Goal: Information Seeking & Learning: Check status

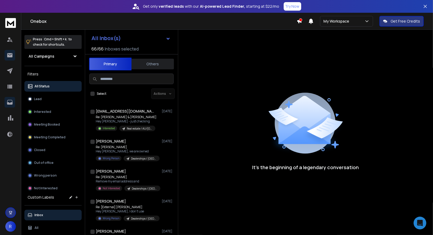
click at [6, 58] on link at bounding box center [10, 55] width 11 height 11
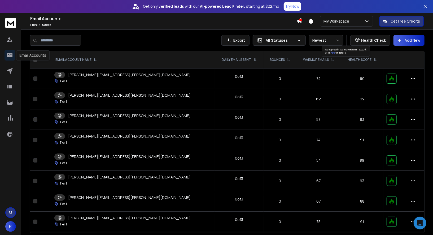
click at [350, 59] on p "HEALTH SCORE" at bounding box center [360, 60] width 24 height 4
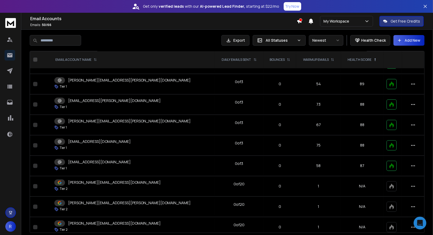
scroll to position [628, 0]
click at [352, 156] on td "87" at bounding box center [362, 166] width 42 height 20
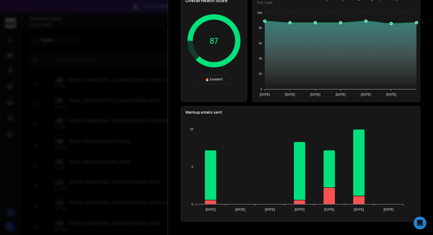
scroll to position [199, 0]
click at [99, 119] on div at bounding box center [216, 117] width 433 height 235
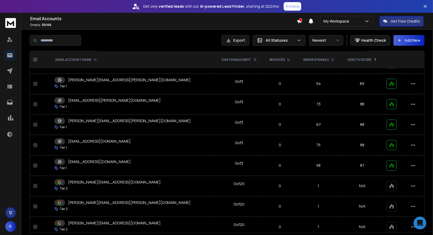
scroll to position [458, 0]
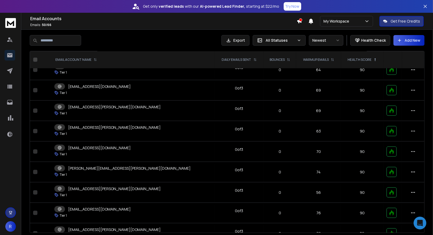
click at [267, 108] on p "0" at bounding box center [280, 110] width 26 height 5
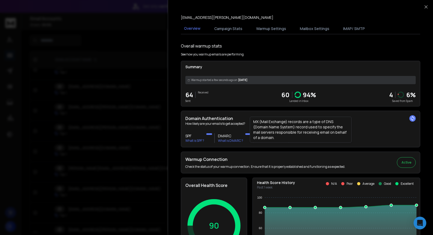
scroll to position [199, 0]
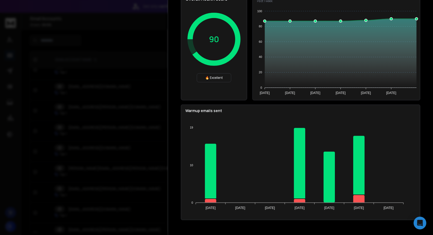
click at [154, 122] on div at bounding box center [216, 117] width 433 height 235
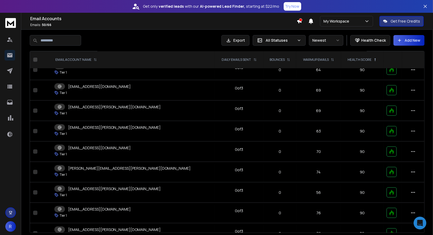
scroll to position [0, 0]
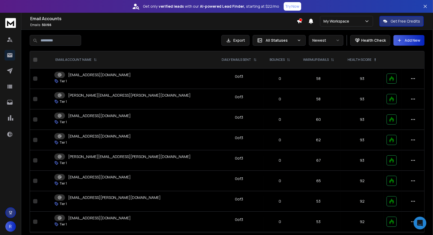
click at [296, 111] on td "60" at bounding box center [318, 119] width 45 height 20
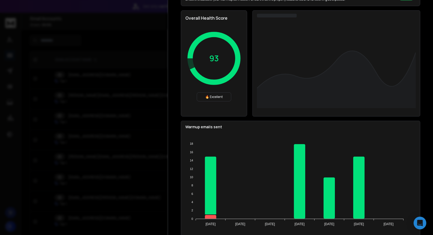
scroll to position [196, 0]
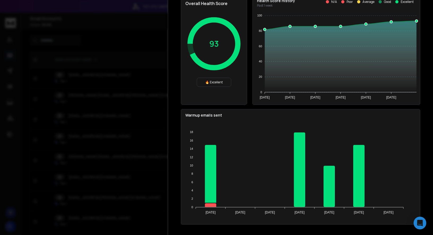
click at [101, 105] on div at bounding box center [216, 117] width 433 height 235
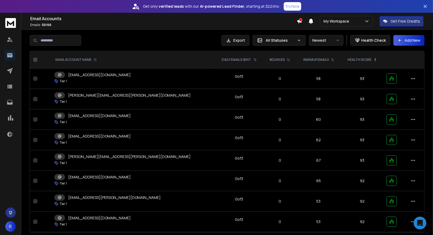
click at [296, 80] on td "58" at bounding box center [318, 78] width 45 height 20
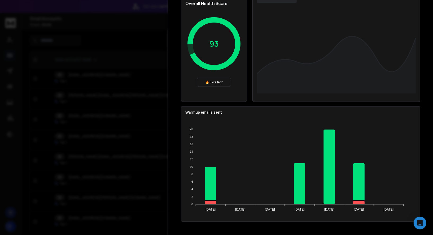
click at [120, 127] on div at bounding box center [216, 117] width 433 height 235
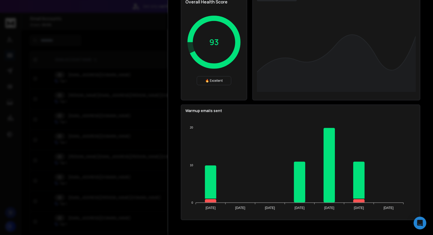
scroll to position [182, 0]
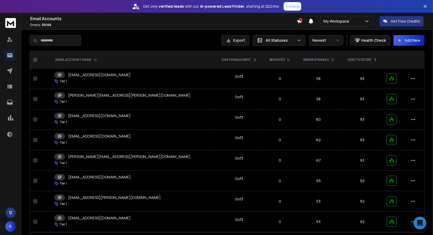
click at [298, 98] on td "58" at bounding box center [318, 99] width 45 height 20
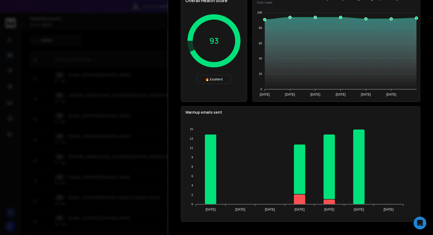
click at [126, 141] on div at bounding box center [216, 117] width 433 height 235
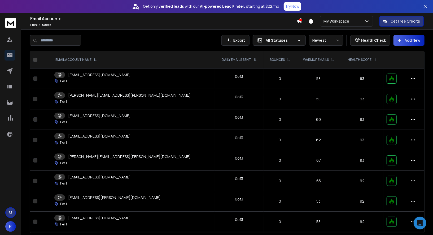
click at [307, 117] on td "60" at bounding box center [318, 119] width 45 height 20
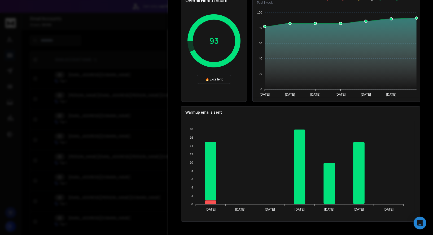
click at [125, 134] on div at bounding box center [216, 117] width 433 height 235
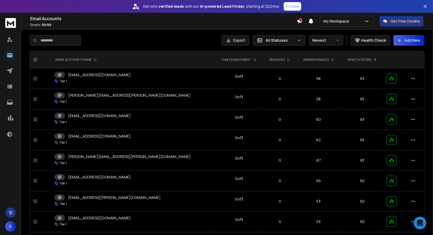
click at [296, 134] on td "62" at bounding box center [318, 140] width 45 height 20
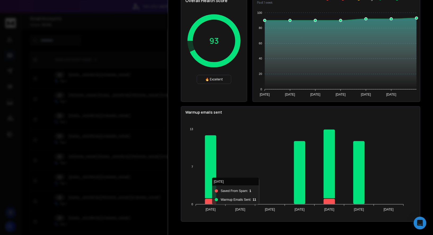
click at [129, 153] on div at bounding box center [216, 117] width 433 height 235
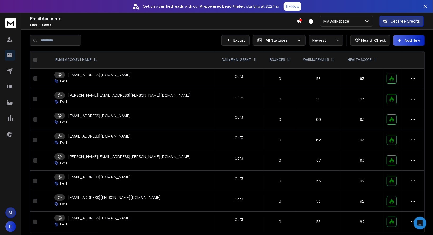
click at [313, 160] on td "67" at bounding box center [318, 160] width 45 height 20
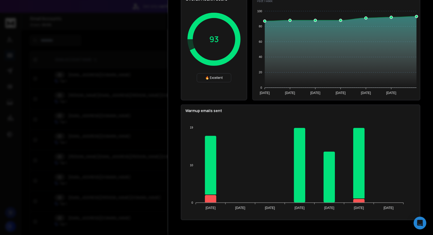
click at [122, 139] on div at bounding box center [216, 117] width 433 height 235
